Goal: Task Accomplishment & Management: Manage account settings

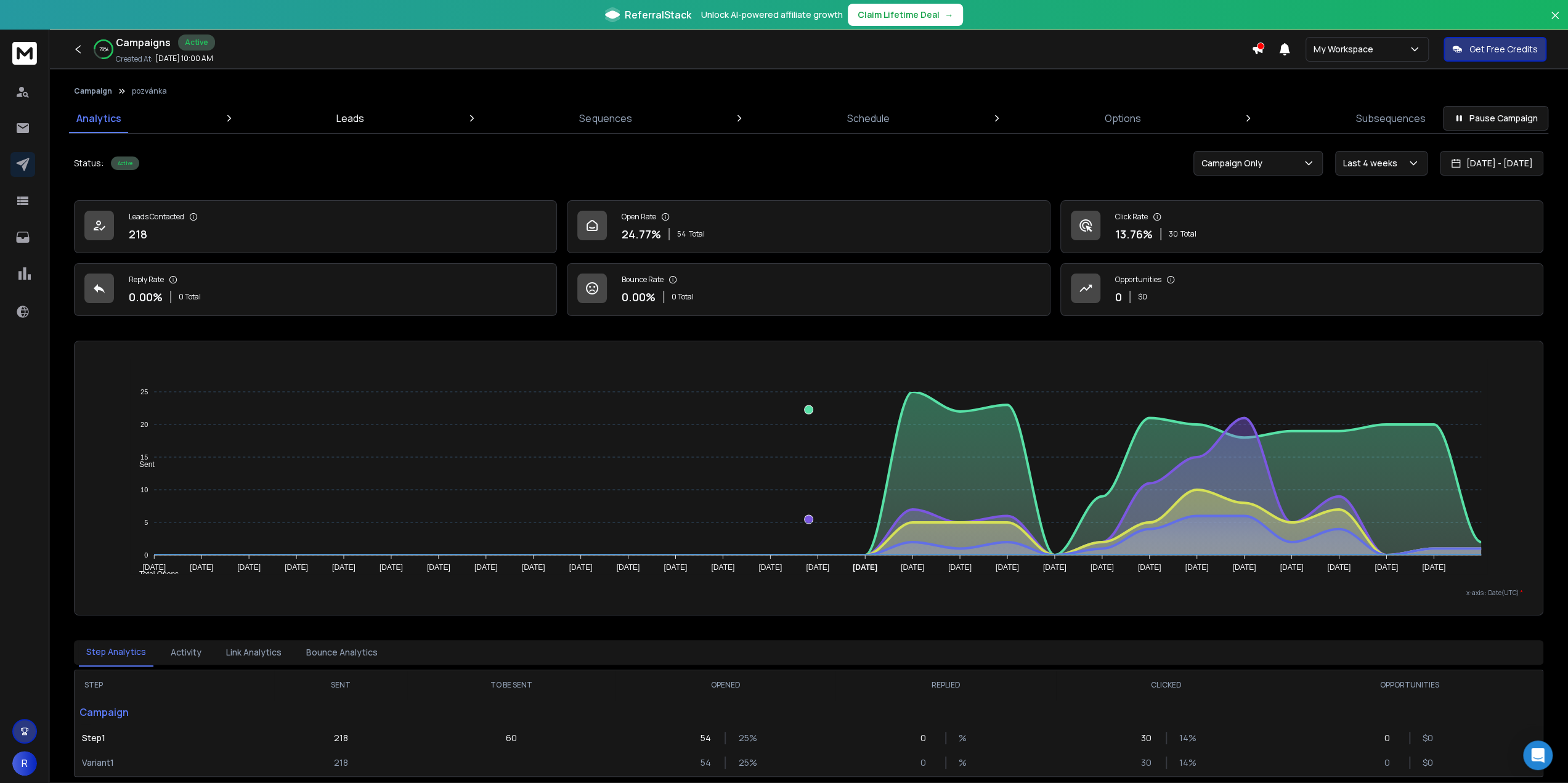
click at [369, 123] on link "Leads" at bounding box center [350, 118] width 42 height 30
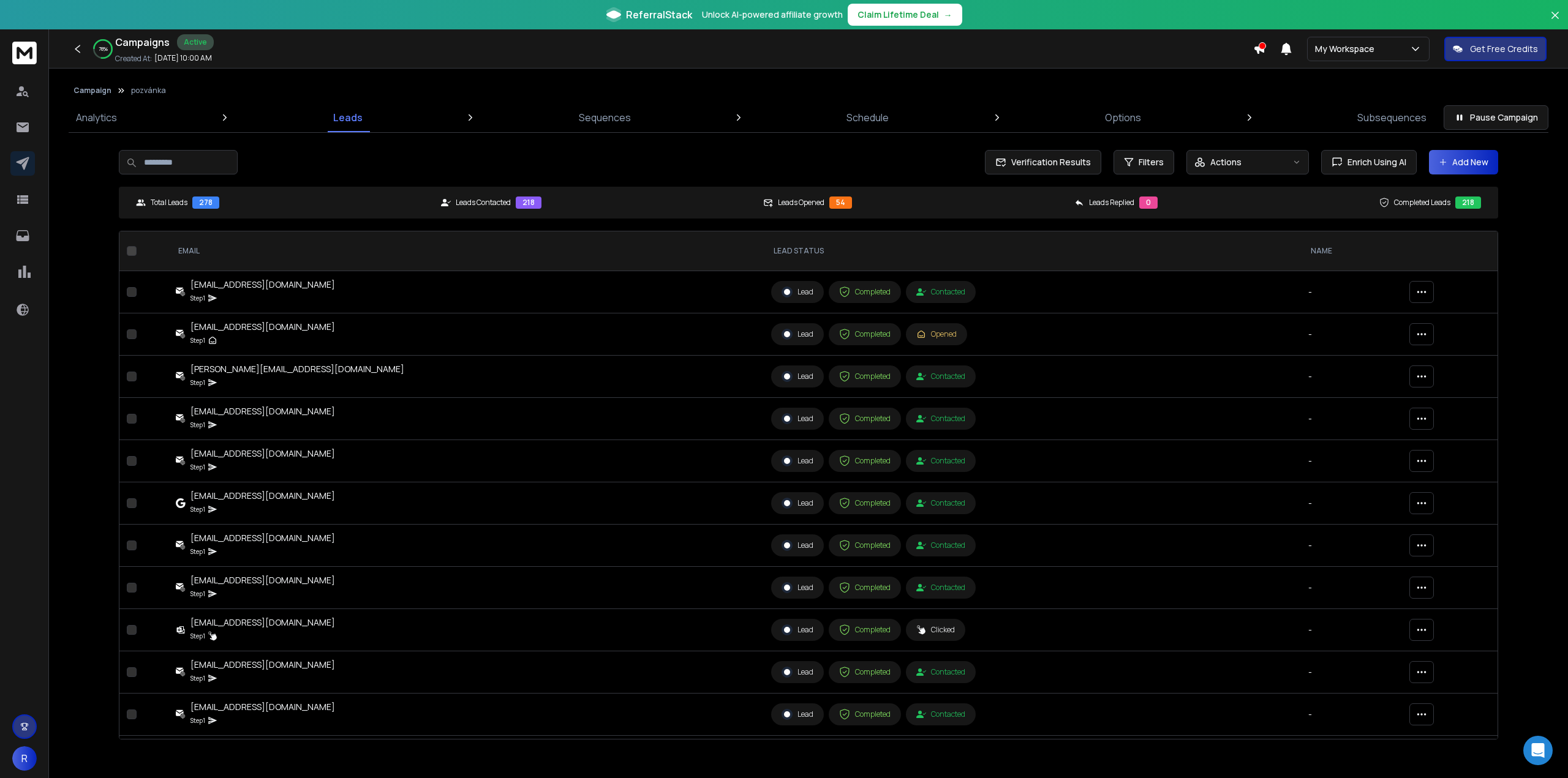
click at [1488, 166] on button "Add New" at bounding box center [1464, 162] width 69 height 24
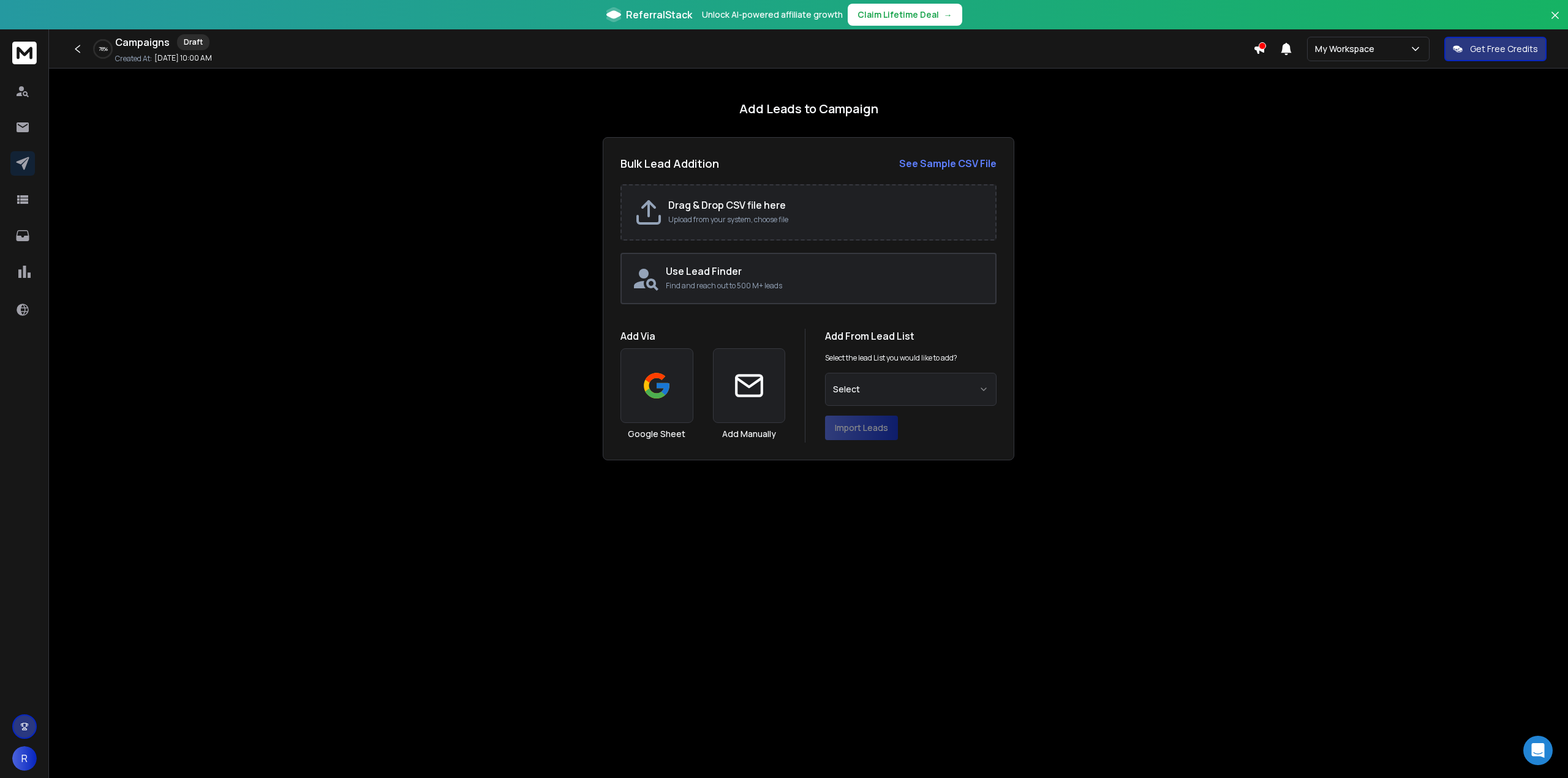
click at [861, 211] on h2 "Drag & Drop CSV file here" at bounding box center [826, 205] width 315 height 15
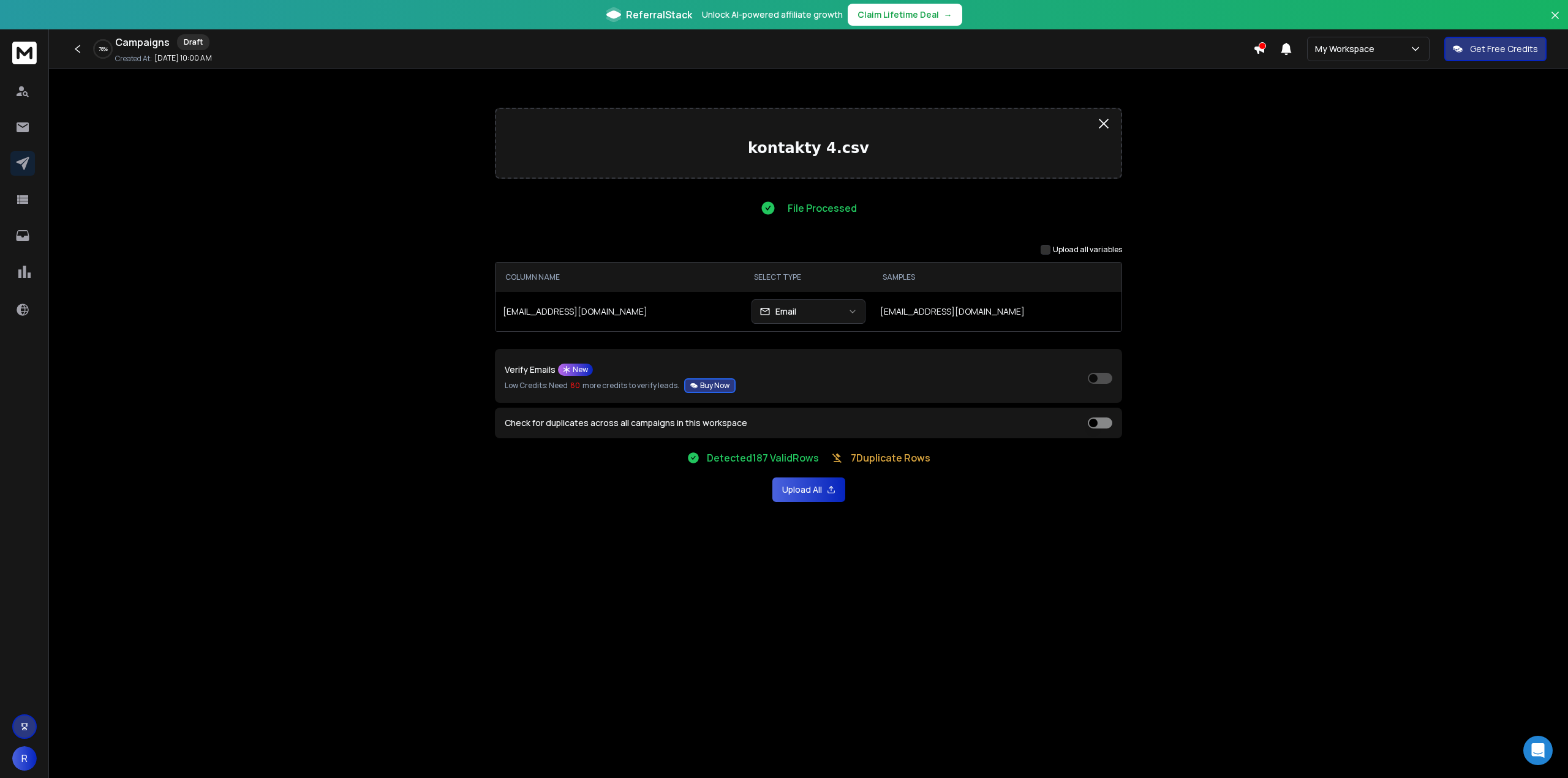
click at [805, 494] on button "Upload All" at bounding box center [809, 489] width 73 height 24
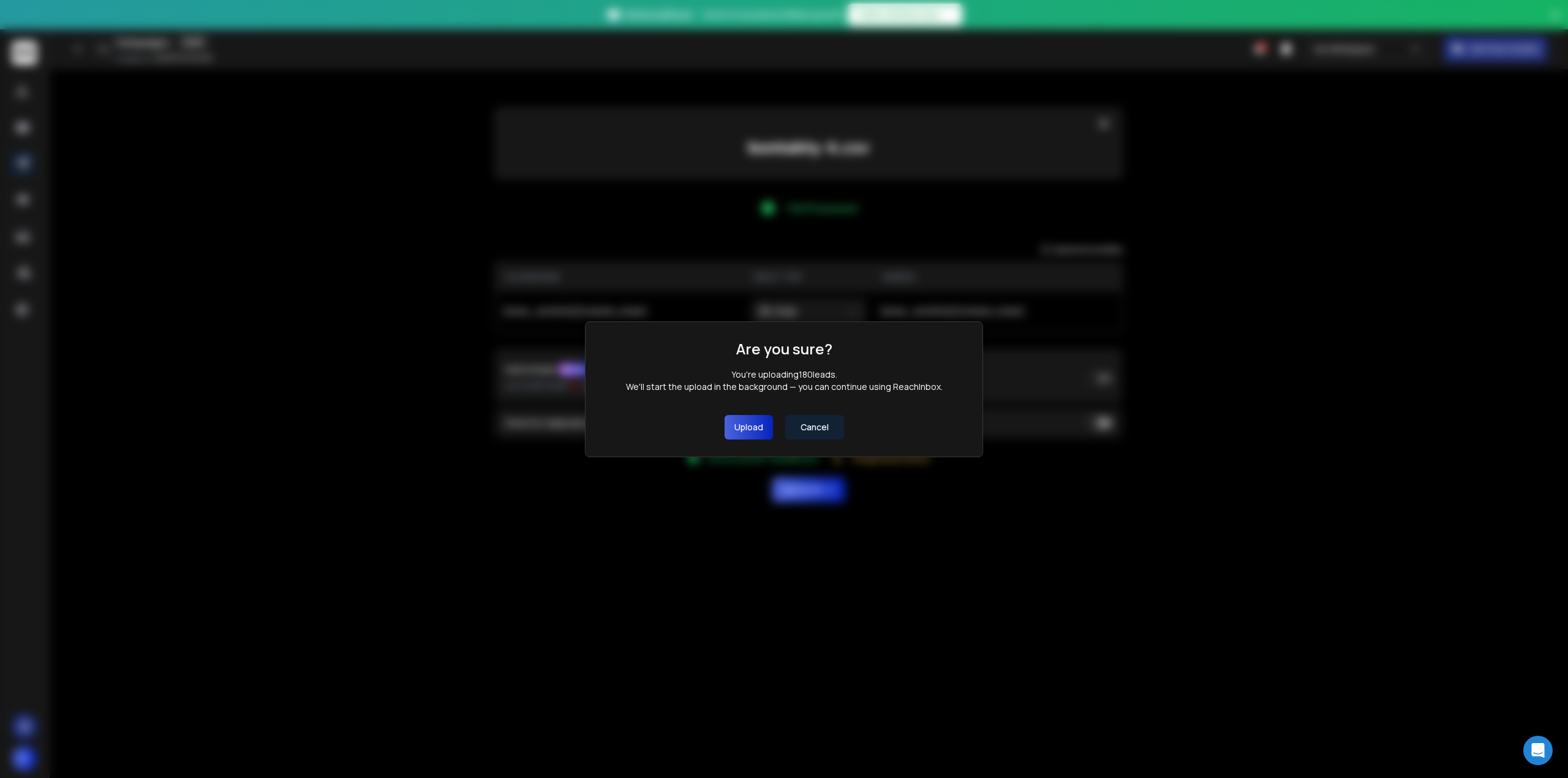
click at [740, 431] on button "Upload" at bounding box center [748, 427] width 48 height 24
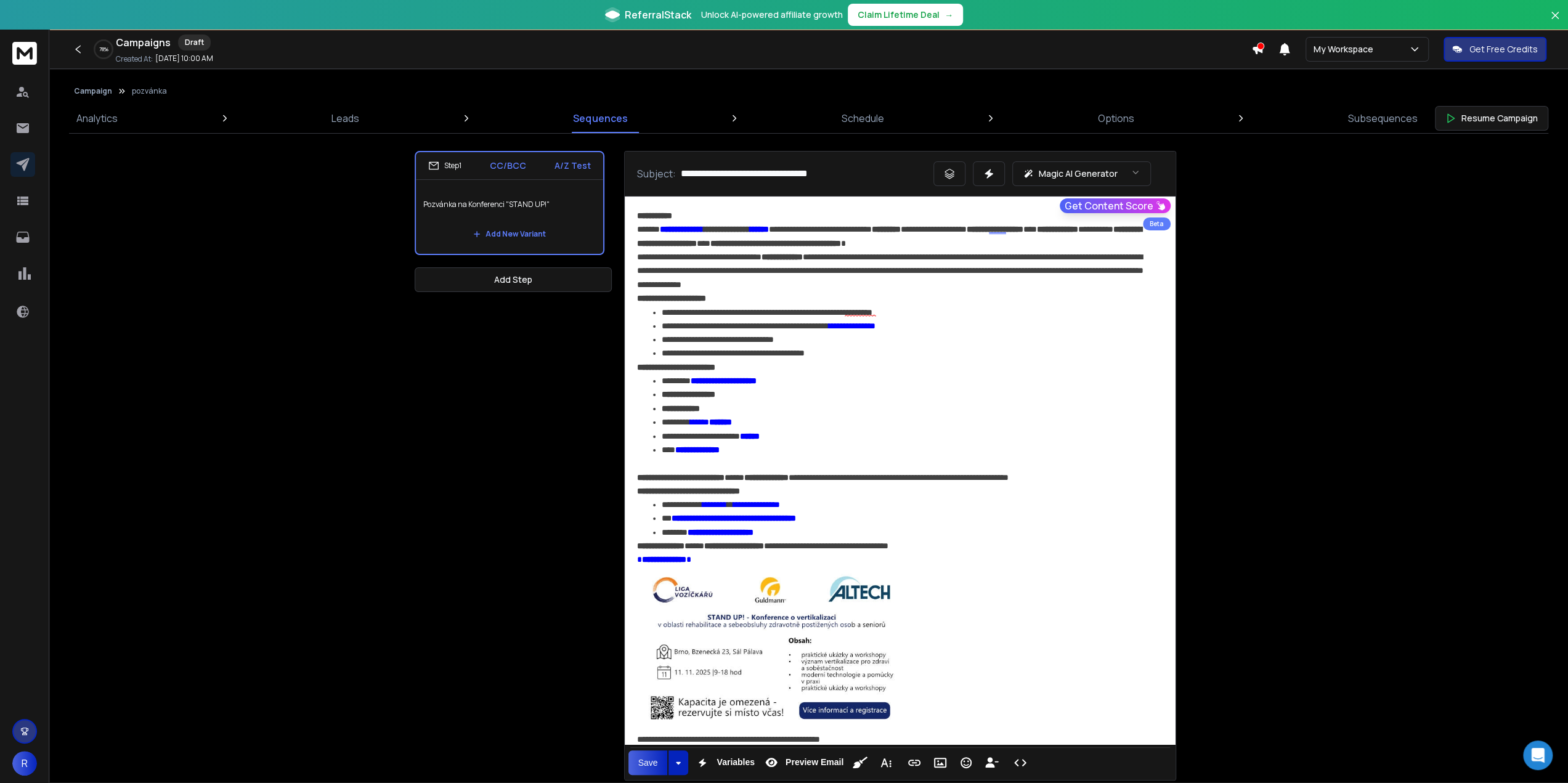
click at [647, 774] on div "Save Save Save as Template Variables Insert Variable Preview Email Preview Emai…" at bounding box center [763, 763] width 272 height 30
click at [347, 117] on p "Leads" at bounding box center [345, 118] width 28 height 15
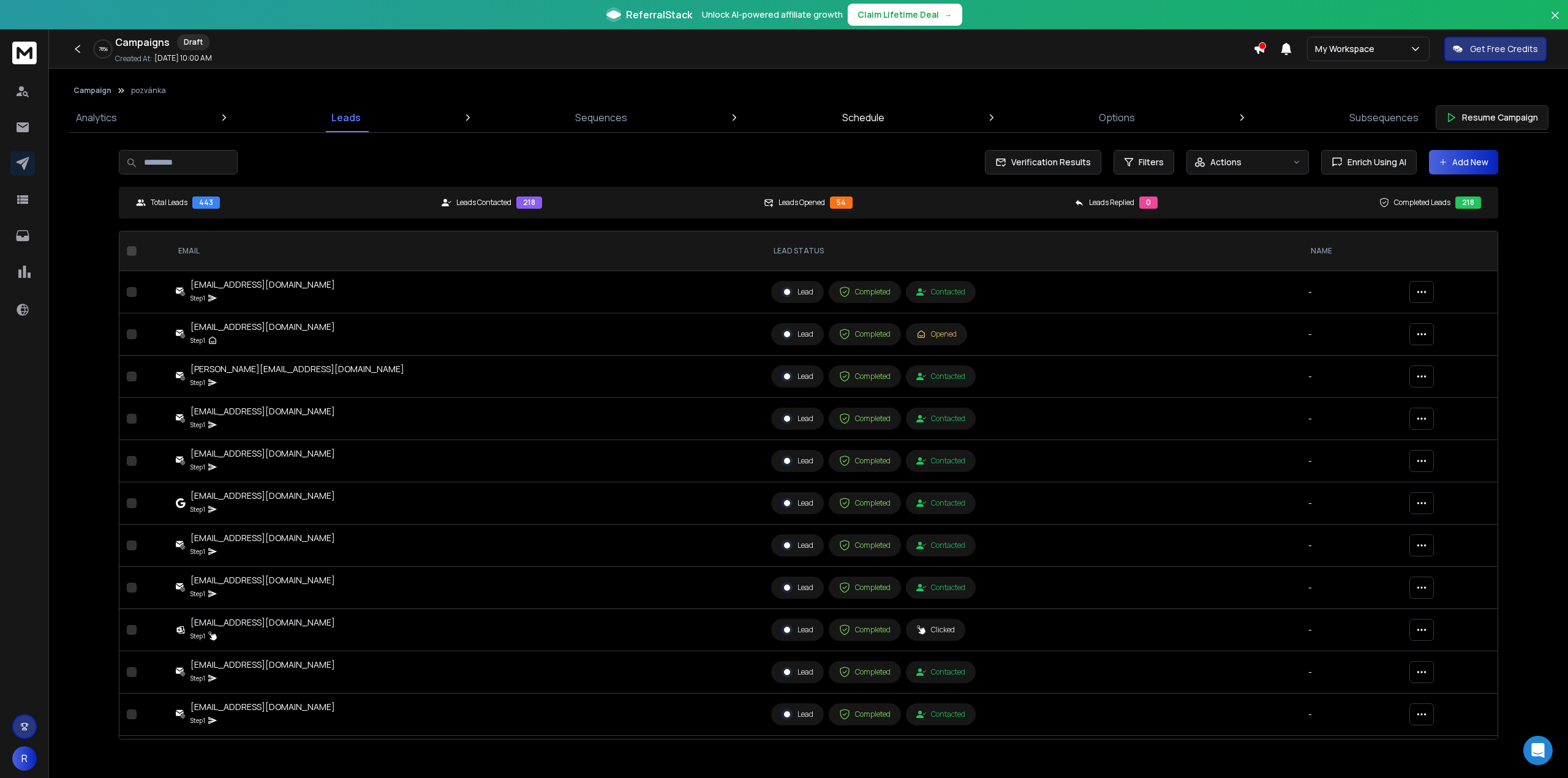
click at [872, 115] on p "Schedule" at bounding box center [863, 117] width 42 height 15
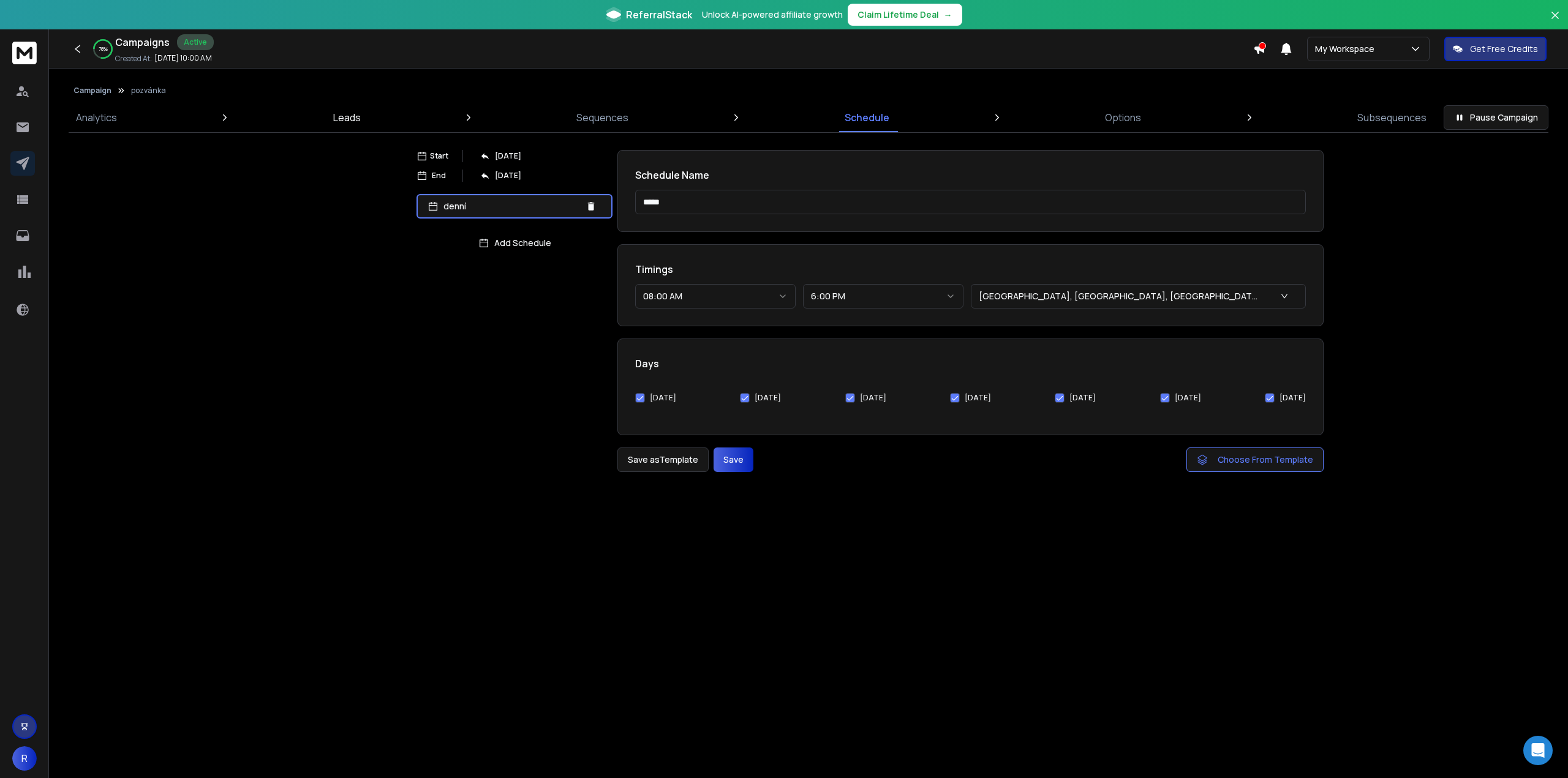
click at [335, 115] on p "Leads" at bounding box center [347, 117] width 27 height 15
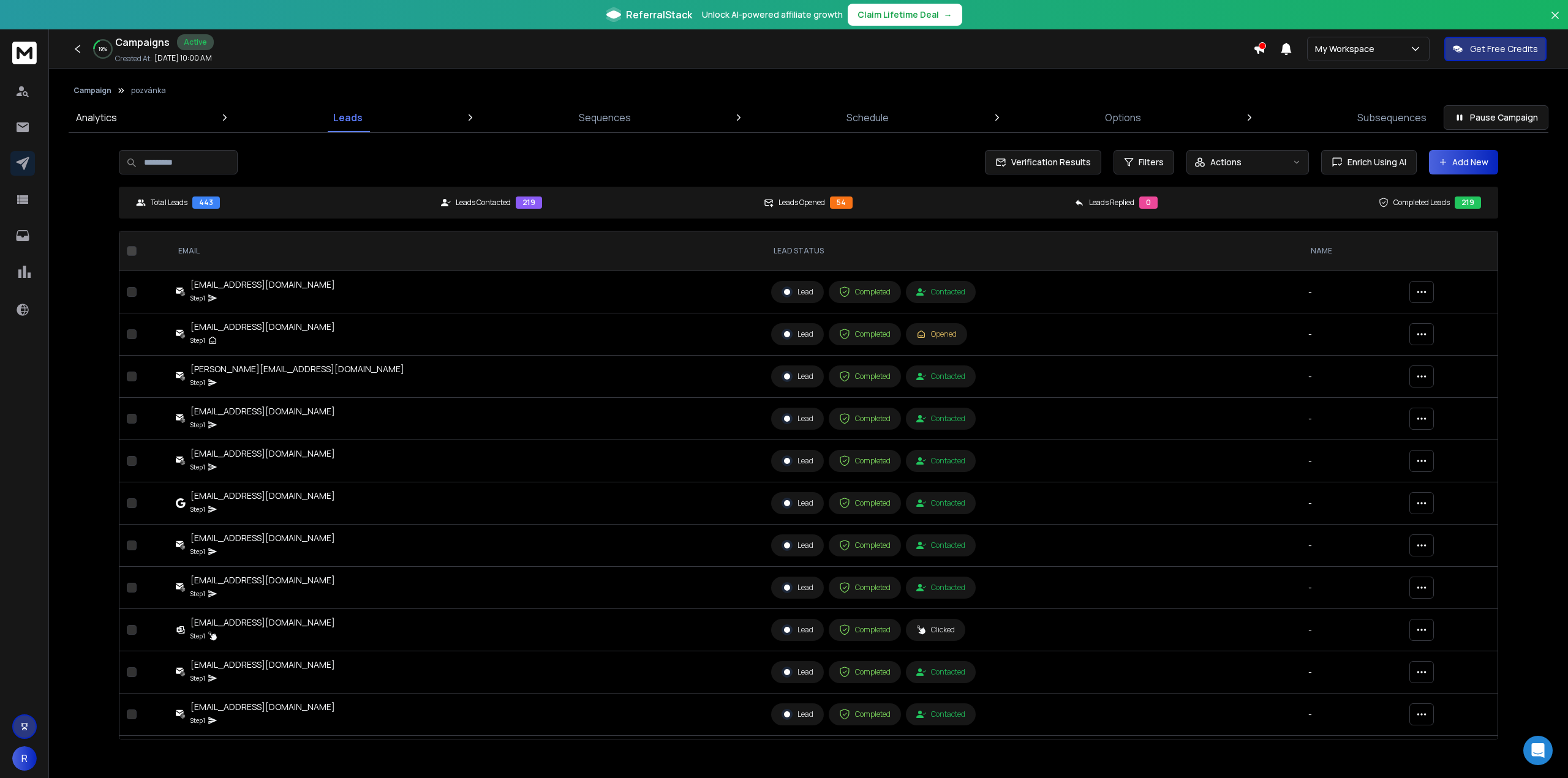
click at [109, 116] on p "Analytics" at bounding box center [97, 117] width 41 height 15
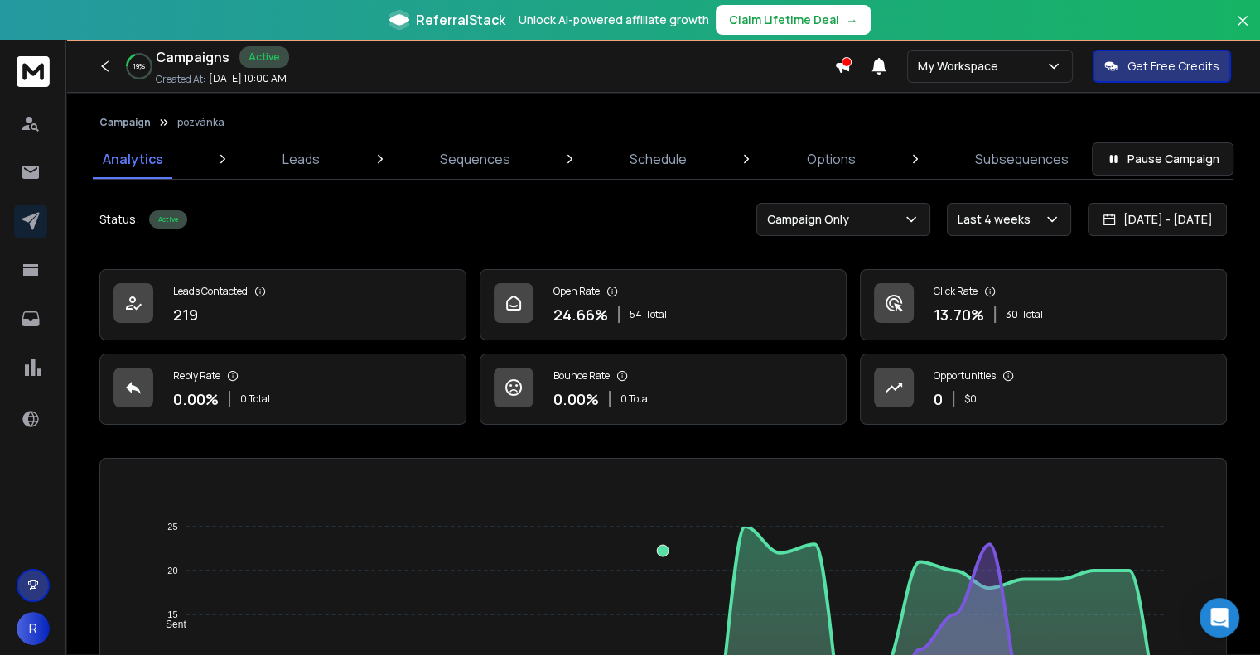
click at [154, 165] on p "Analytics" at bounding box center [133, 159] width 60 height 20
